Goal: Navigation & Orientation: Find specific page/section

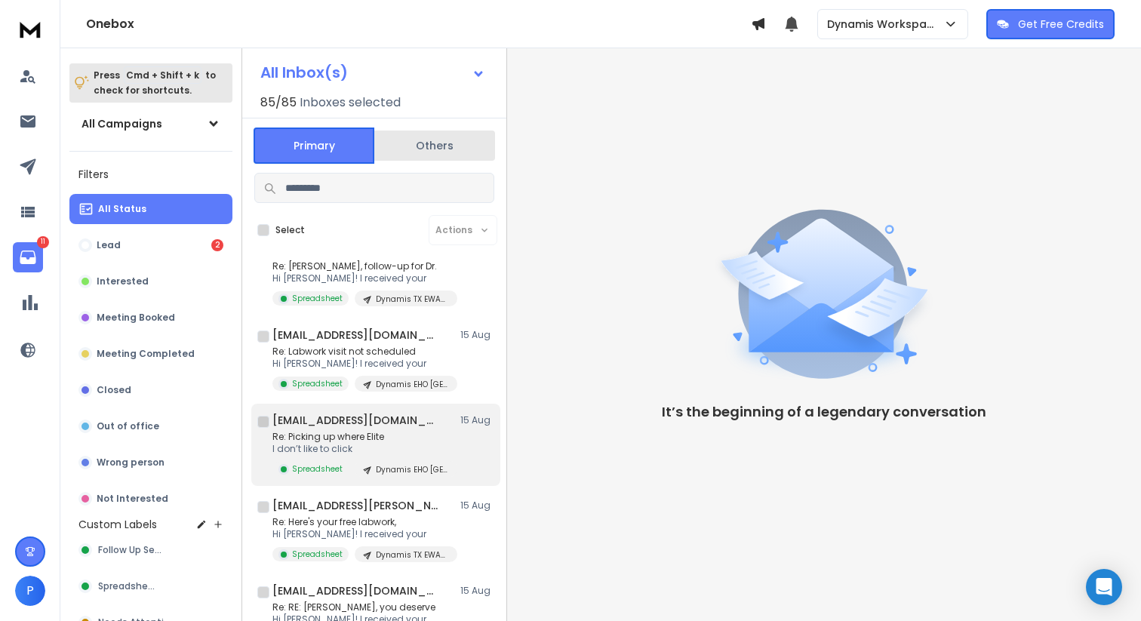
scroll to position [639, 0]
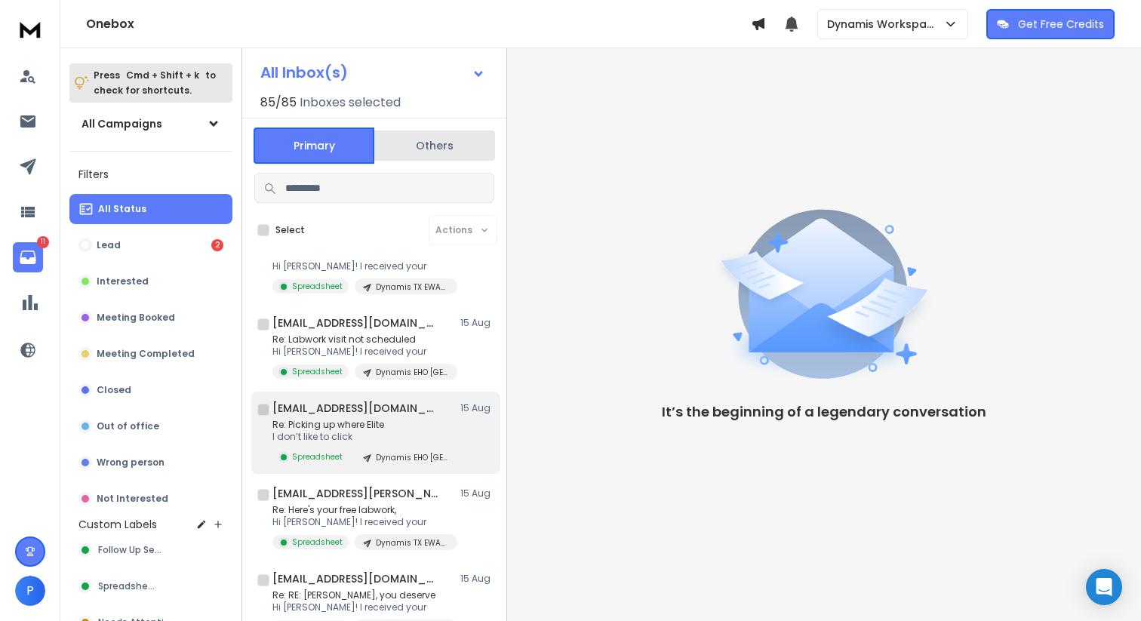
click at [434, 419] on p "Re: Picking up where Elite" at bounding box center [363, 425] width 181 height 12
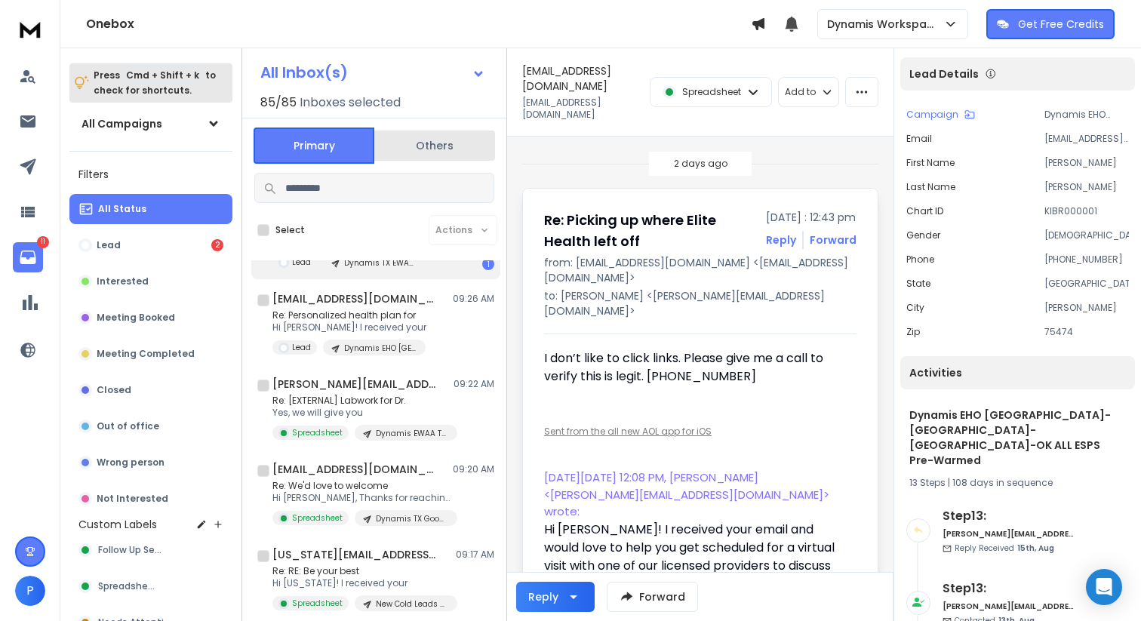
scroll to position [0, 0]
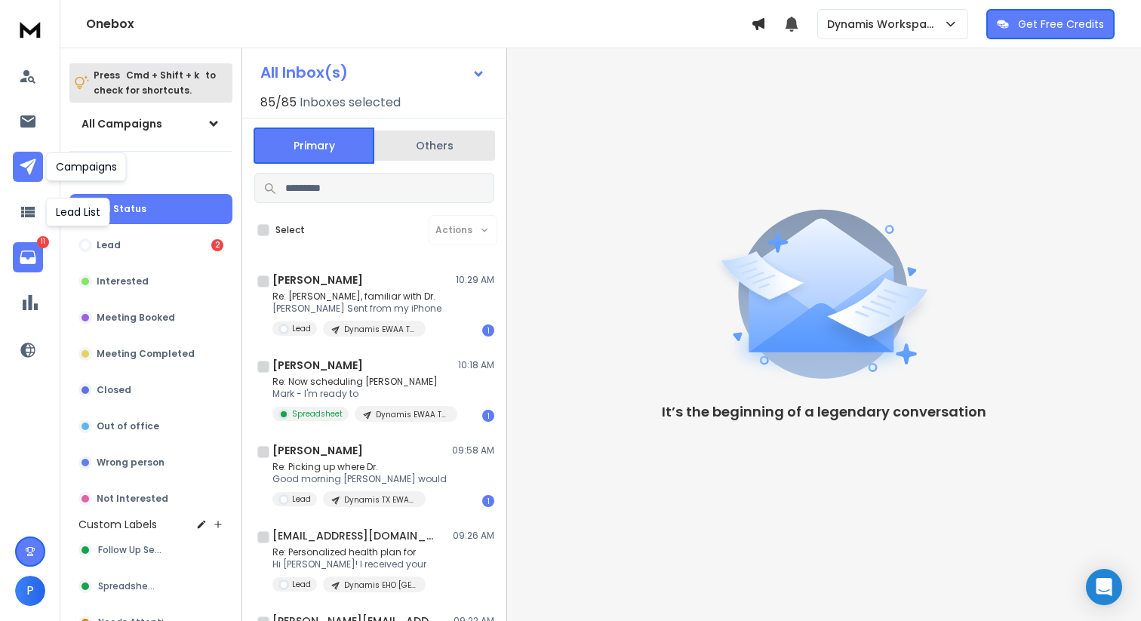
click at [34, 165] on icon at bounding box center [28, 167] width 18 height 18
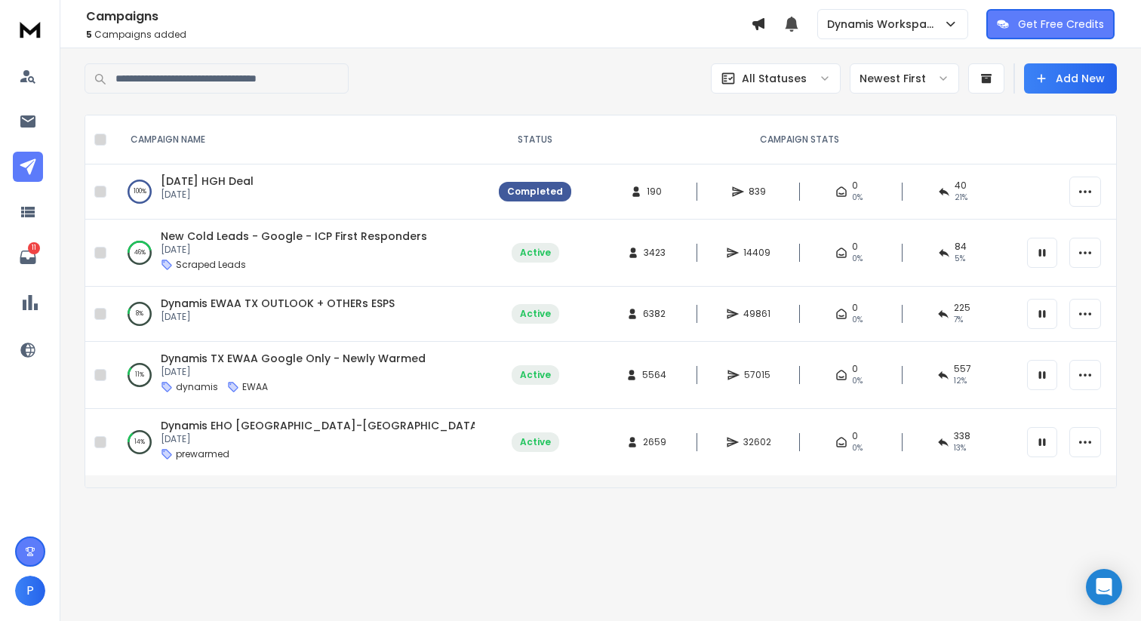
click at [269, 527] on div "Get only verified leads with our AI-powered Lead Finder, starting at $22/mo Try…" at bounding box center [570, 310] width 1141 height 621
click at [31, 256] on icon at bounding box center [28, 257] width 18 height 18
